Goal: Check status: Check status

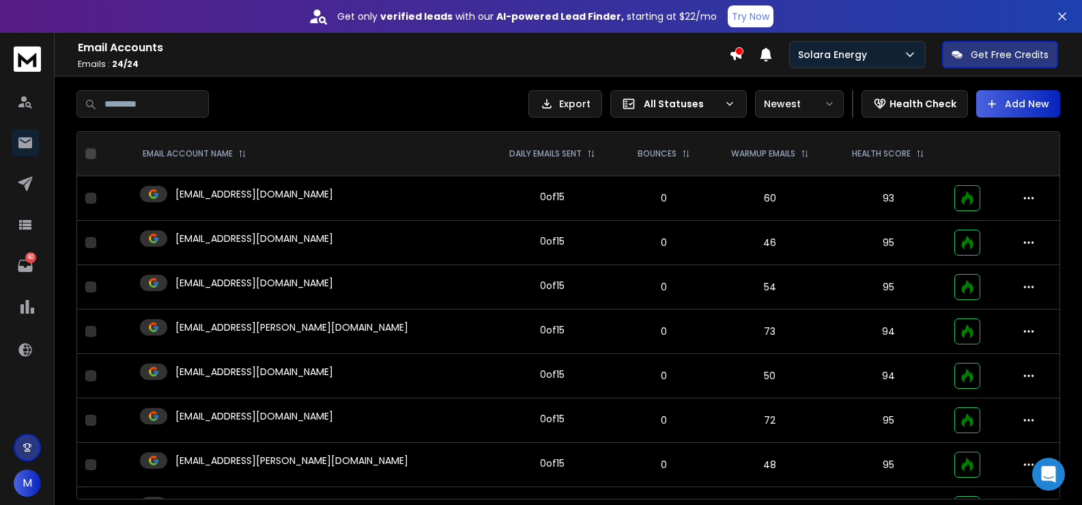
click at [822, 50] on p "Solara Energy" at bounding box center [835, 55] width 74 height 14
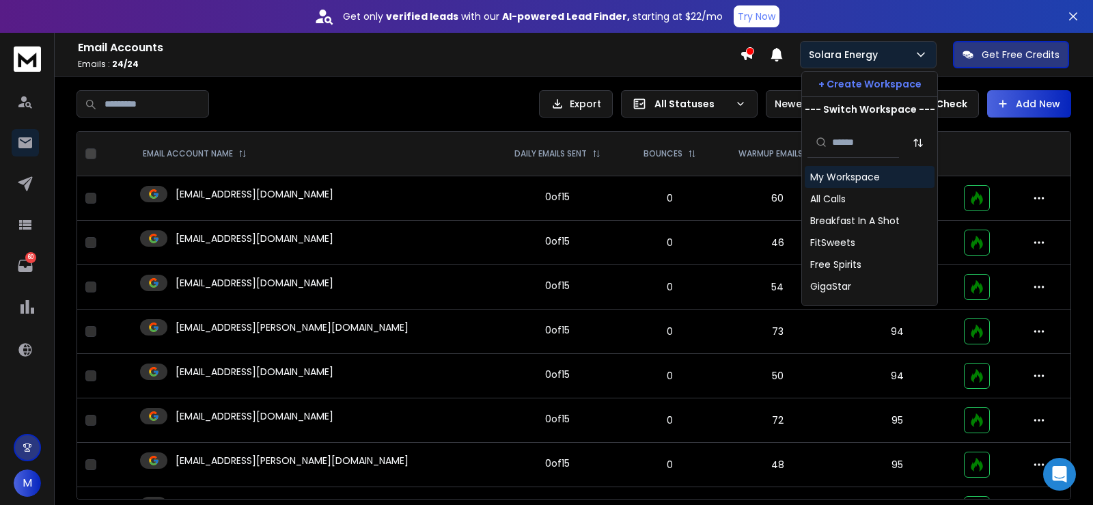
click at [822, 50] on p "Solara Energy" at bounding box center [846, 55] width 74 height 14
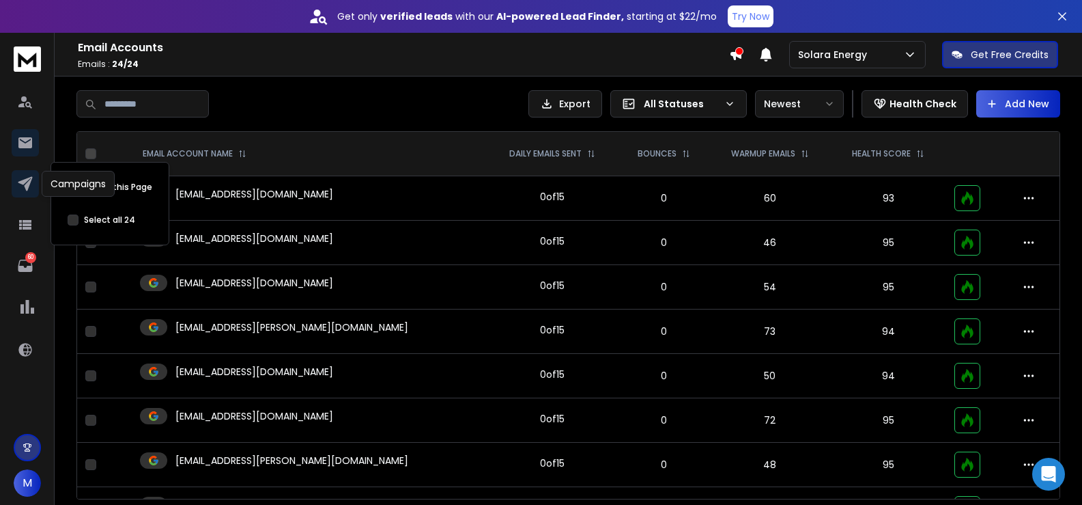
click at [19, 189] on icon at bounding box center [25, 184] width 16 height 16
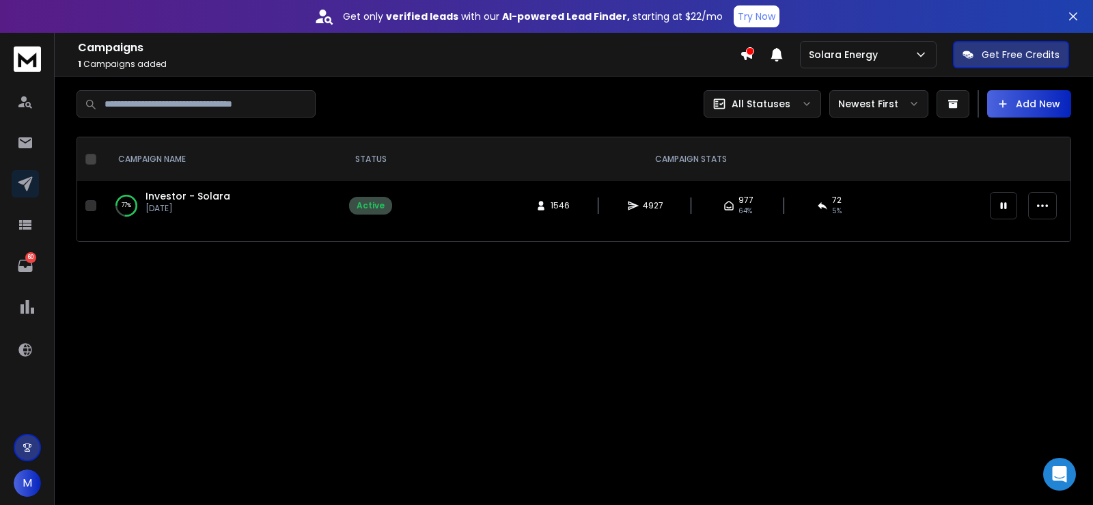
click at [210, 206] on p "[DATE]" at bounding box center [187, 208] width 85 height 11
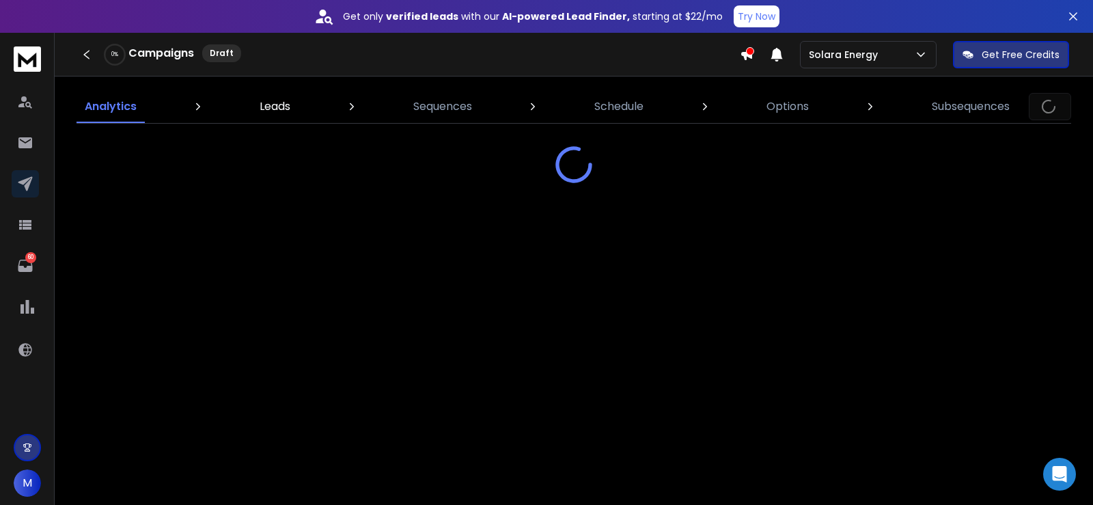
click at [283, 107] on p "Leads" at bounding box center [275, 106] width 31 height 16
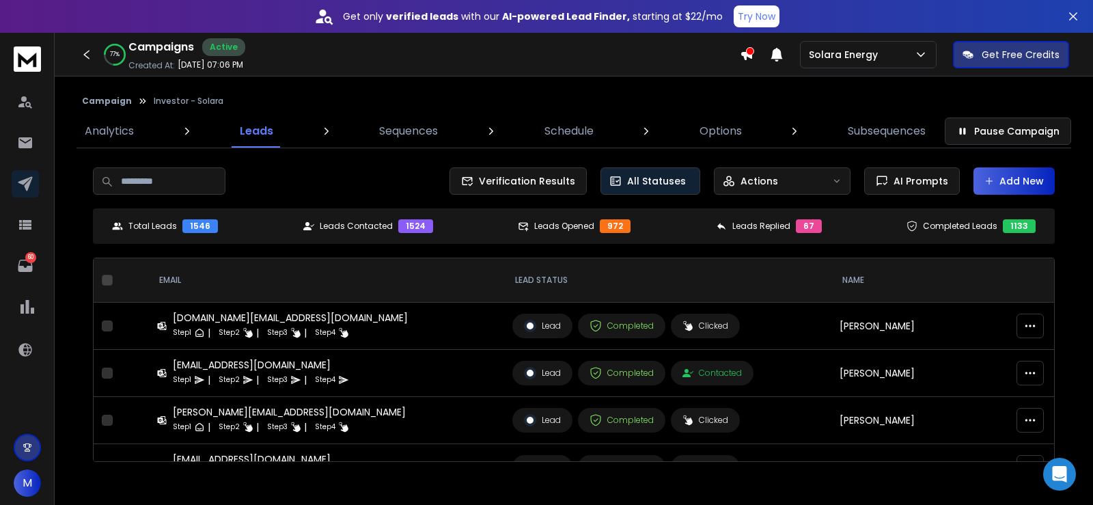
click at [667, 187] on p "All Statuses" at bounding box center [656, 181] width 59 height 14
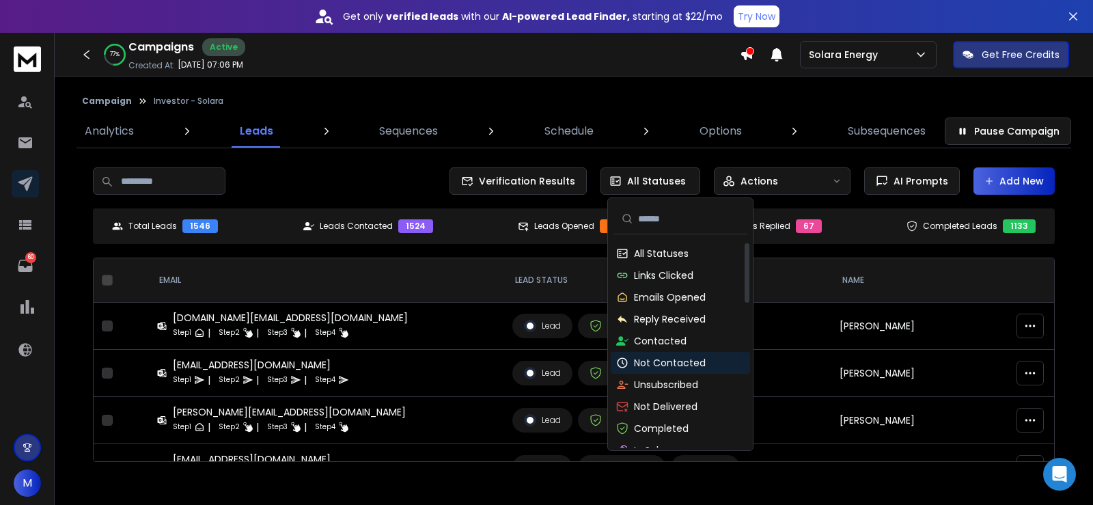
click at [674, 364] on p "Not Contacted" at bounding box center [670, 363] width 72 height 14
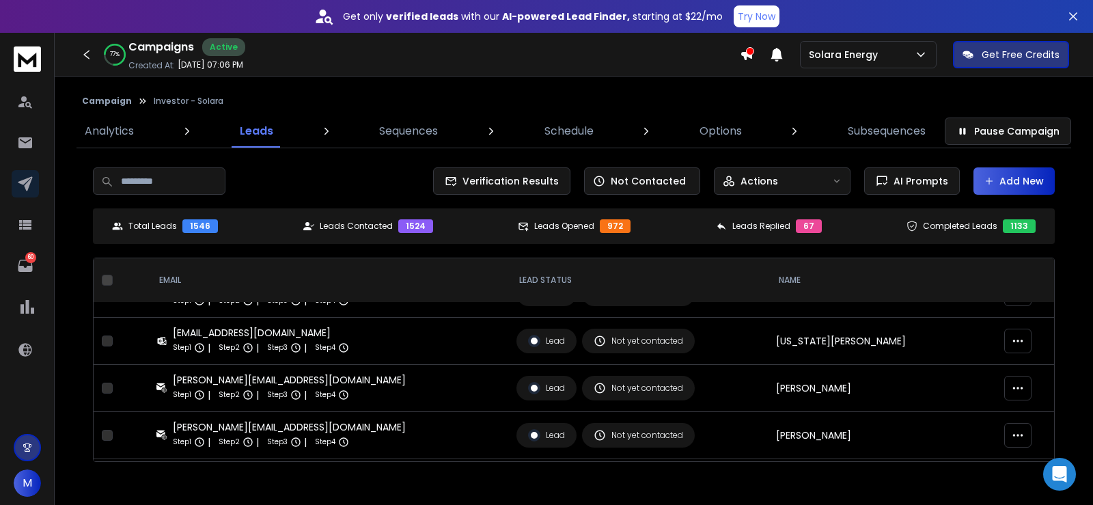
scroll to position [889, 0]
